Goal: Check status: Check status

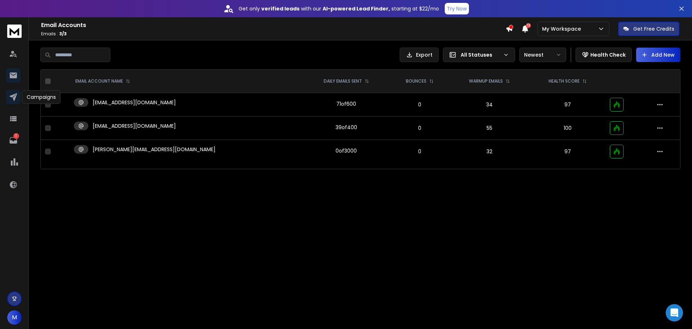
click at [17, 97] on icon at bounding box center [13, 97] width 9 height 9
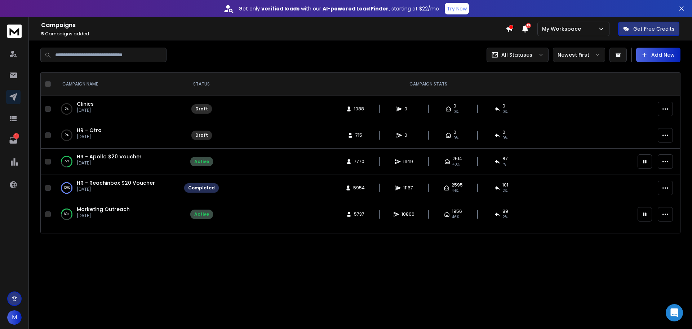
click at [289, 158] on div "7770 11149 2514 40 % 87 1 %" at bounding box center [427, 162] width 401 height 12
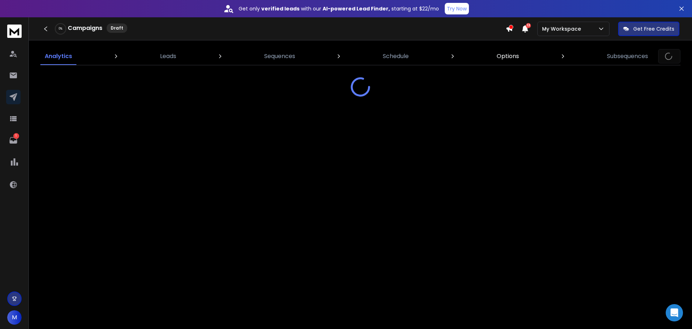
click at [514, 57] on p "Options" at bounding box center [507, 56] width 22 height 9
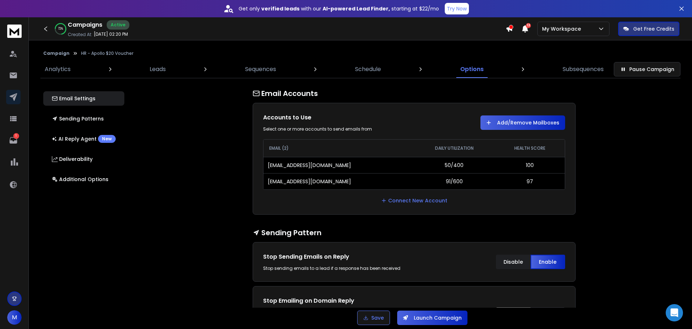
click at [155, 223] on div "Email Accounts Accounts to Use Select one or more accounts to send emails from …" at bounding box center [418, 197] width 565 height 219
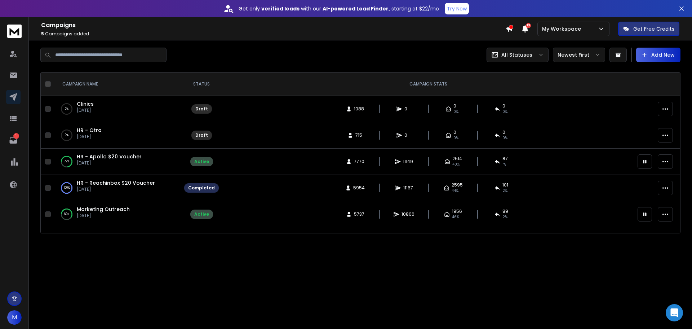
click at [287, 264] on div "Get only verified leads with our AI-powered Lead Finder, starting at $22/mo Try…" at bounding box center [346, 164] width 692 height 329
